Goal: Task Accomplishment & Management: Use online tool/utility

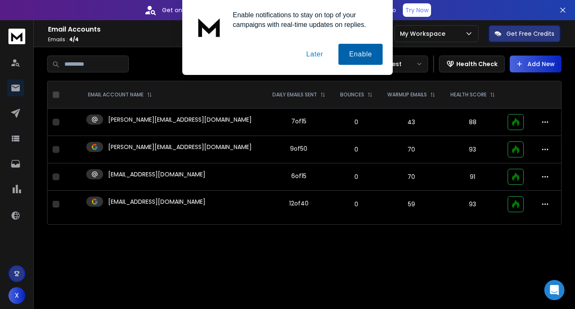
click at [356, 52] on button "Enable" at bounding box center [361, 54] width 44 height 21
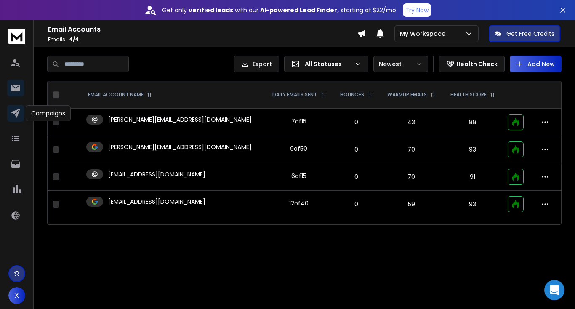
click at [18, 115] on icon at bounding box center [15, 113] width 9 height 9
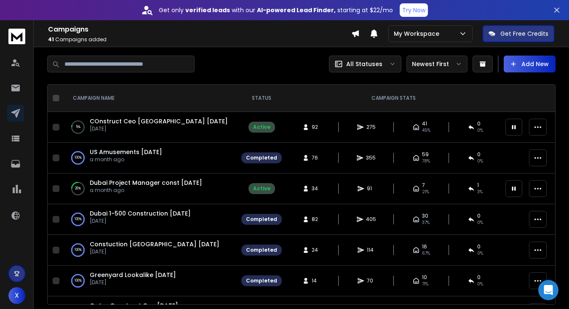
click at [139, 123] on span "COnstruct Ceo [GEOGRAPHIC_DATA] [DATE]" at bounding box center [159, 121] width 138 height 8
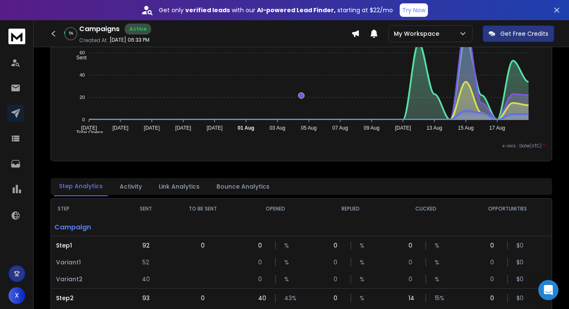
scroll to position [360, 0]
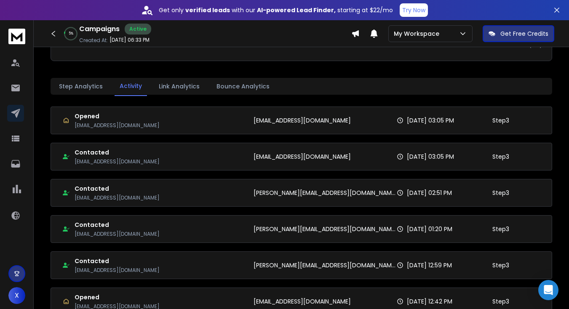
click at [124, 78] on button "Activity" at bounding box center [131, 86] width 32 height 19
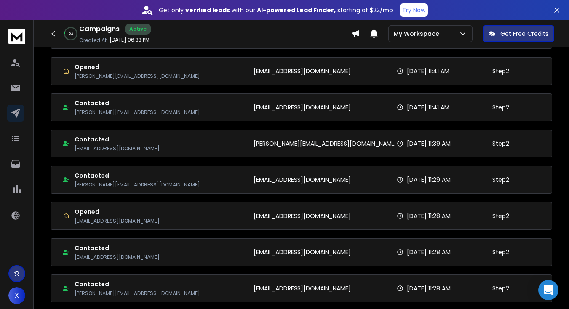
scroll to position [10515, 0]
click at [57, 31] on icon at bounding box center [54, 34] width 8 height 8
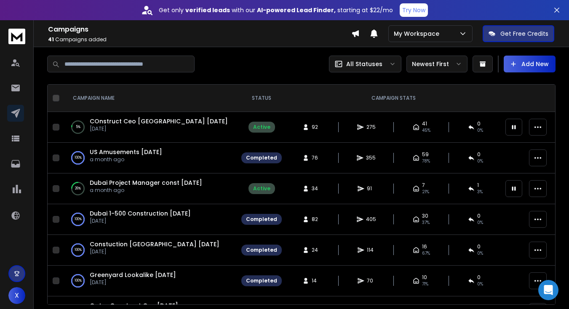
click at [559, 11] on icon at bounding box center [557, 10] width 8 height 8
